Goal: Navigation & Orientation: Find specific page/section

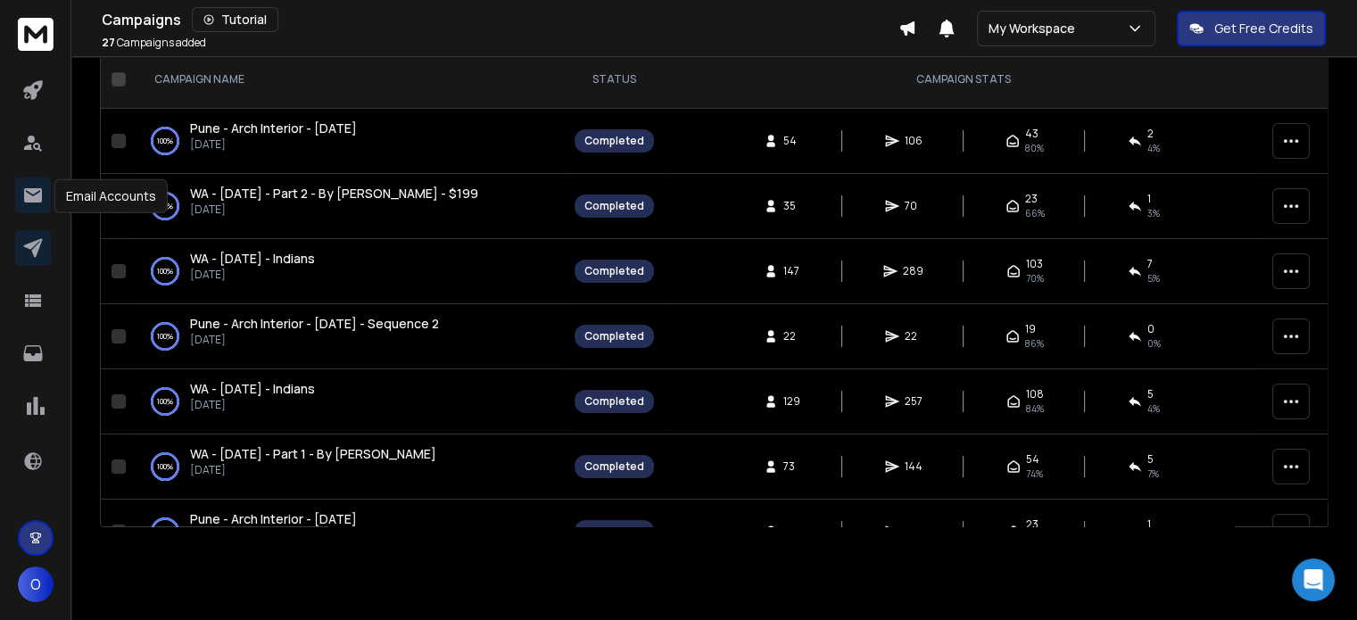
click at [32, 193] on icon at bounding box center [33, 195] width 18 height 14
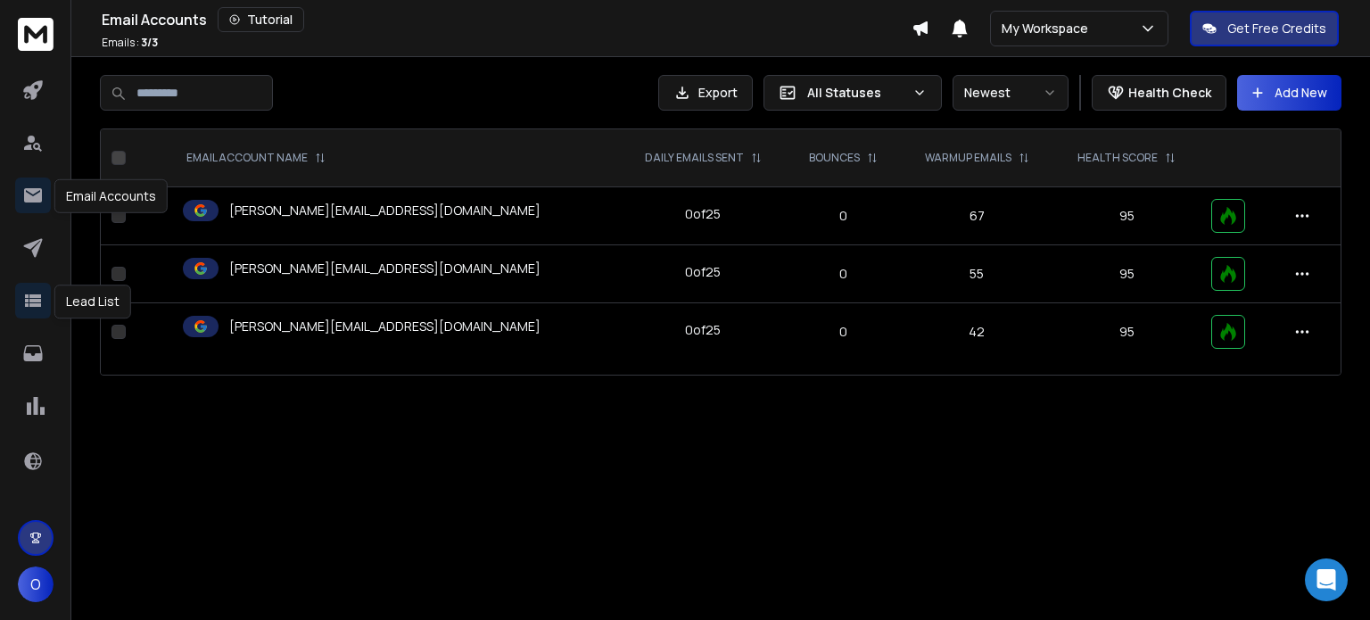
click at [34, 308] on icon at bounding box center [32, 300] width 21 height 21
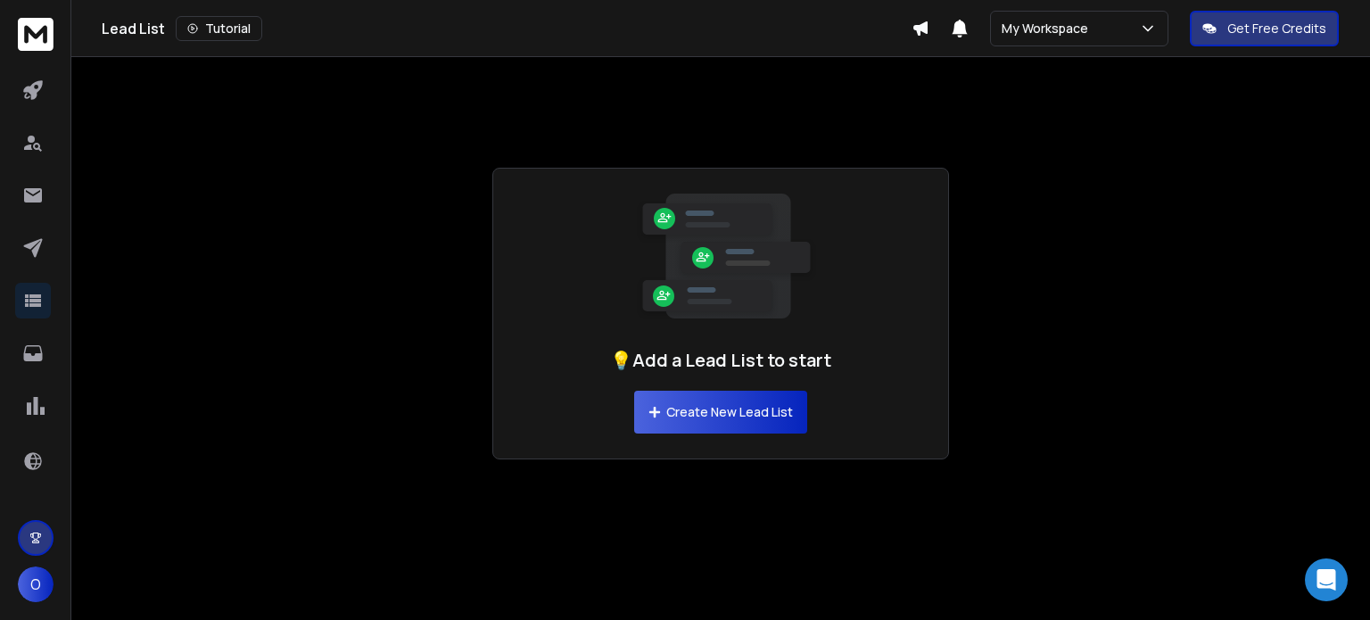
click at [687, 409] on button "Create New Lead List" at bounding box center [720, 412] width 173 height 43
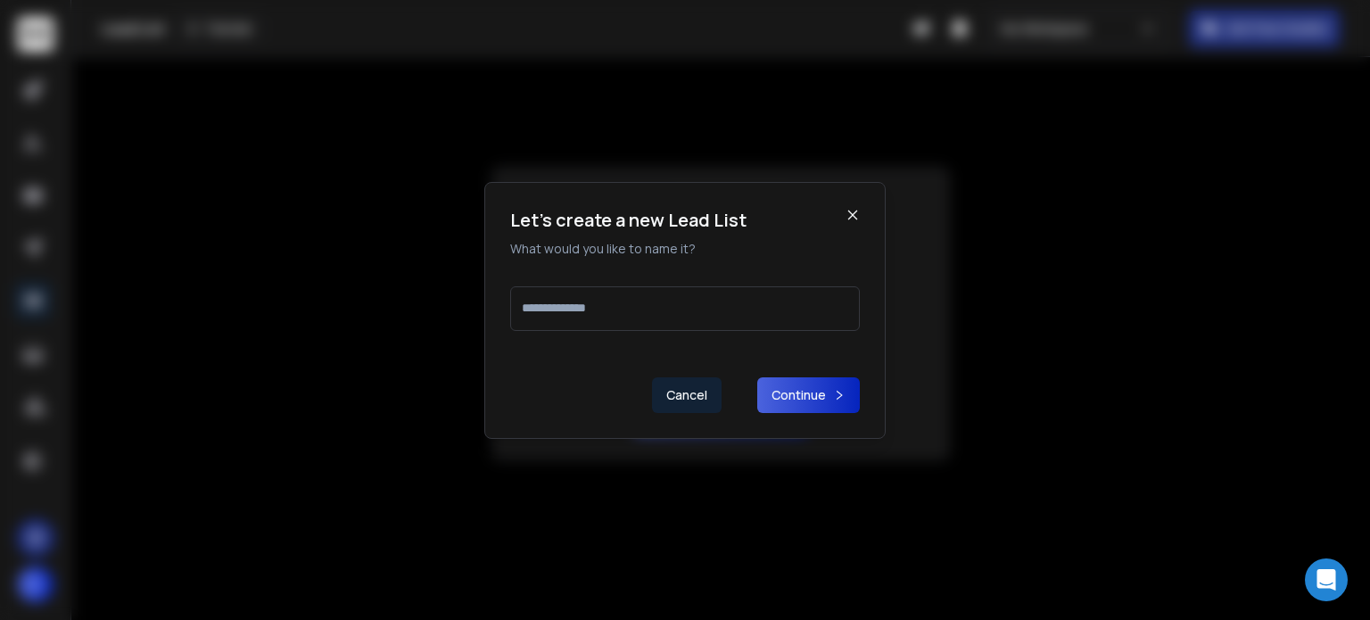
click at [682, 384] on button "Cancel" at bounding box center [687, 395] width 70 height 36
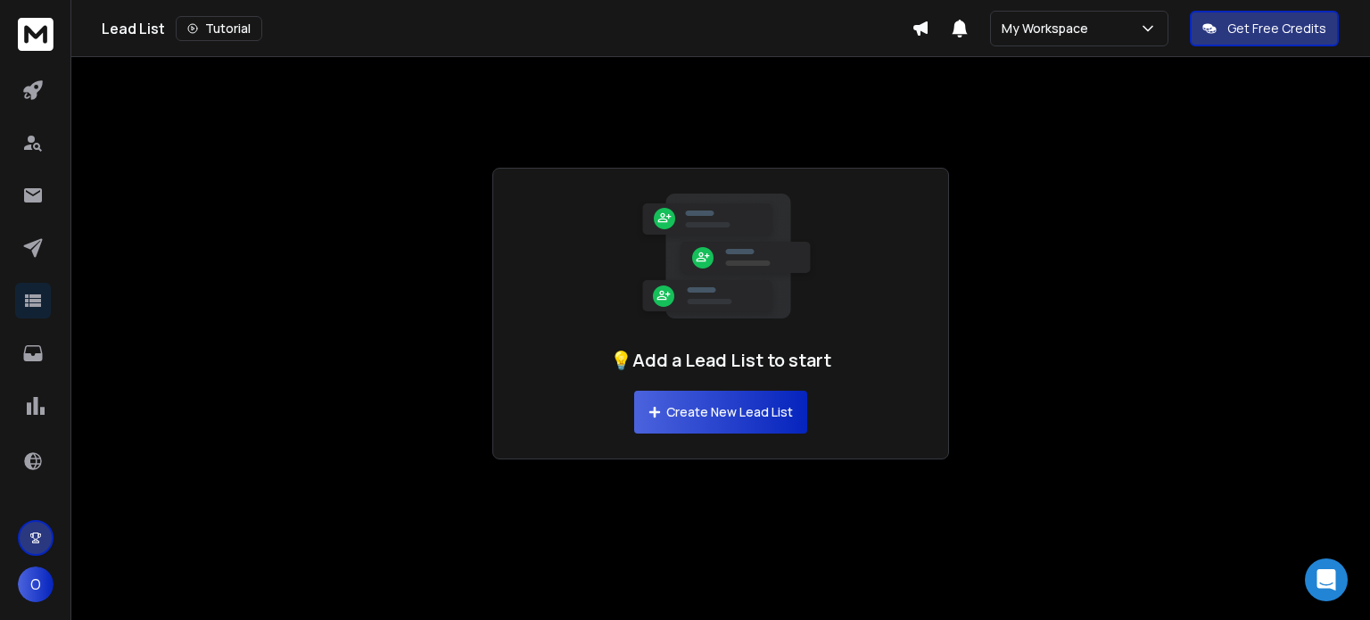
click at [43, 171] on div at bounding box center [35, 278] width 41 height 413
click at [39, 192] on icon at bounding box center [33, 195] width 18 height 14
